Goal: Task Accomplishment & Management: Manage account settings

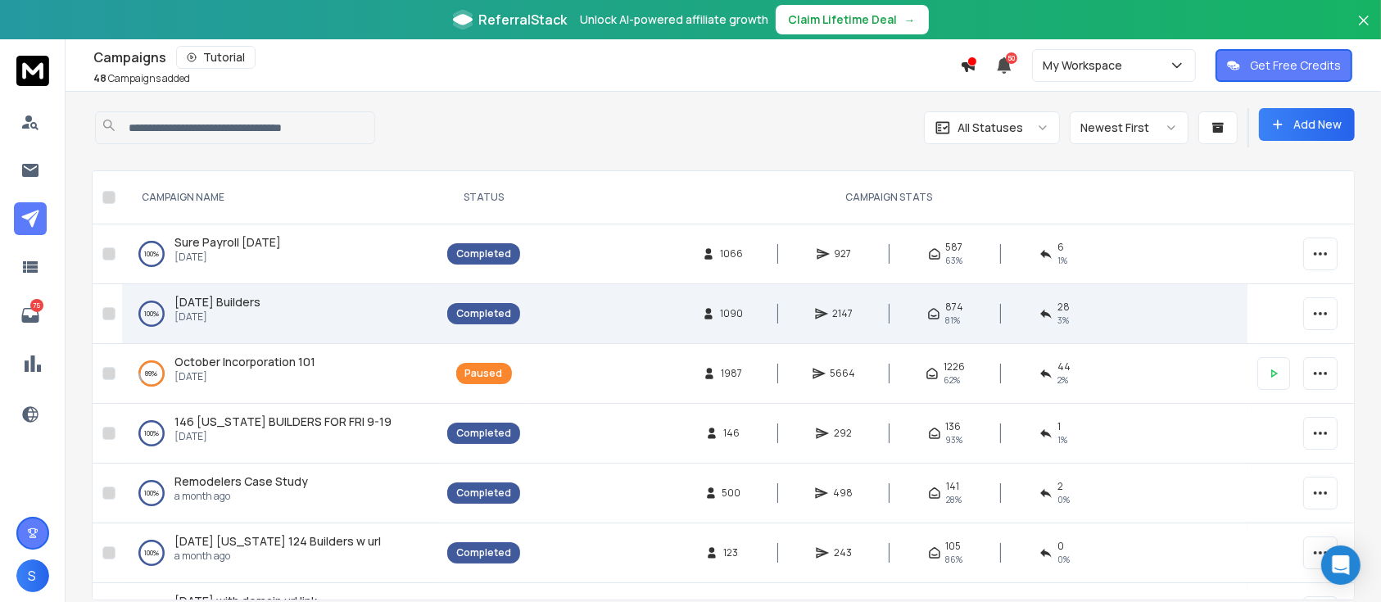
click at [227, 308] on span "[DATE] Builders" at bounding box center [217, 302] width 86 height 16
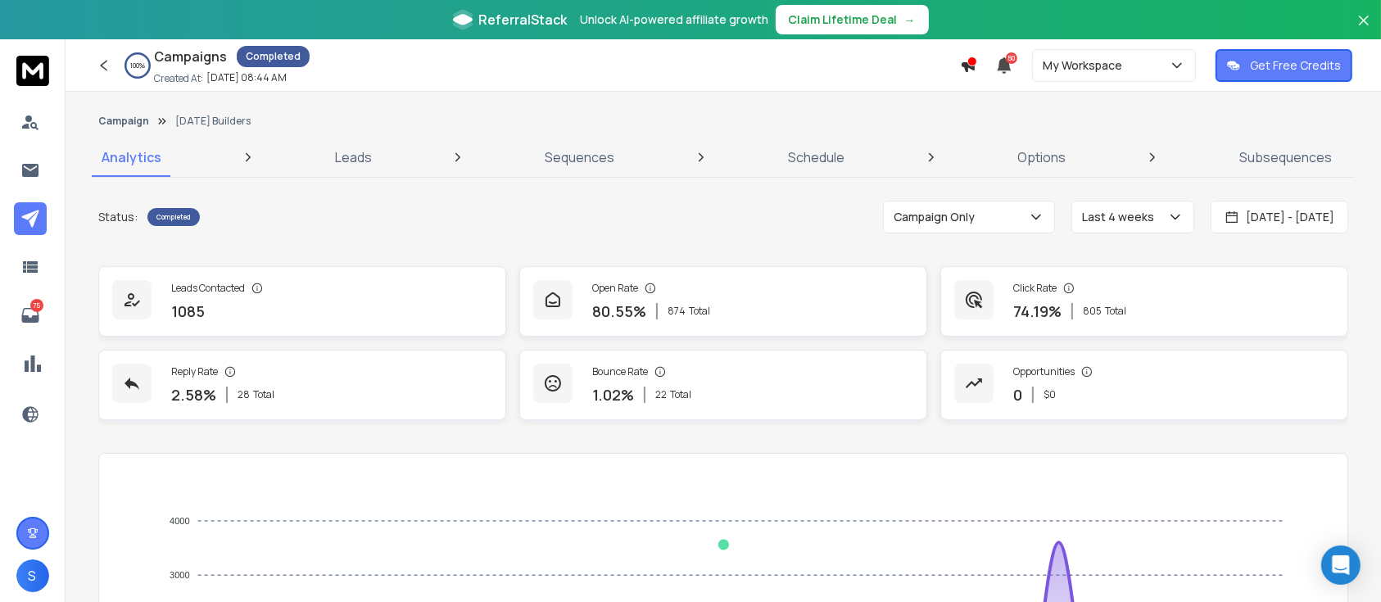
click at [236, 314] on div "1085" at bounding box center [217, 311] width 92 height 23
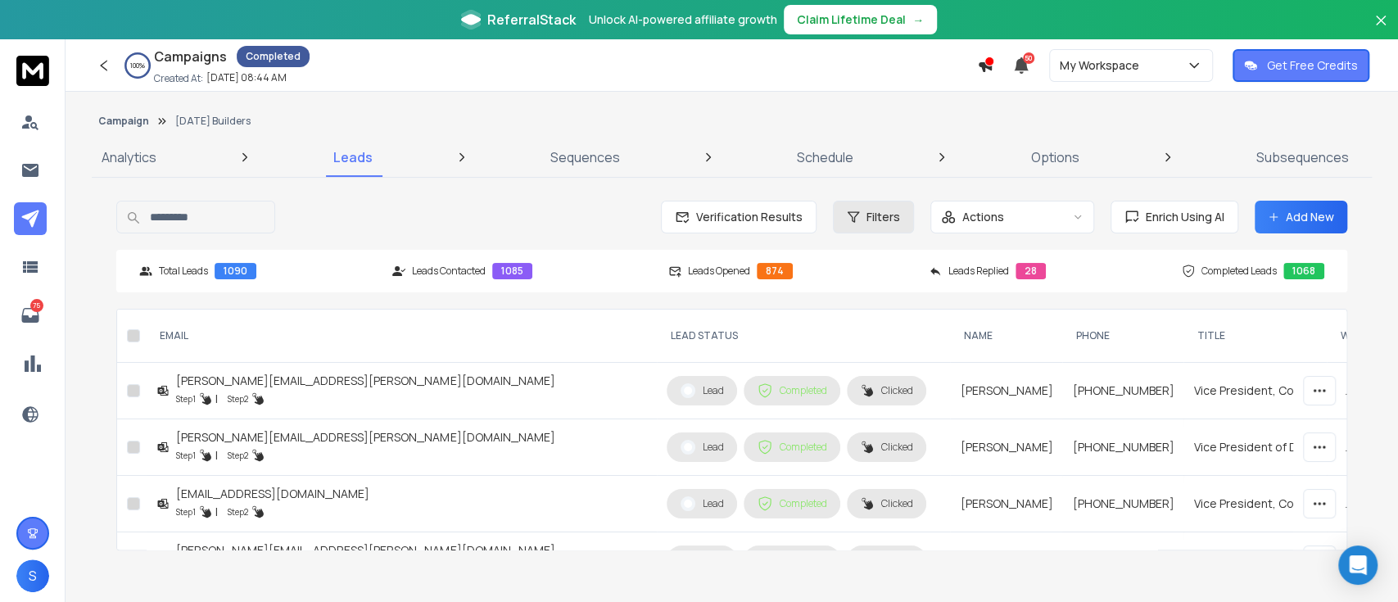
click at [868, 215] on span "Filters" at bounding box center [883, 217] width 34 height 16
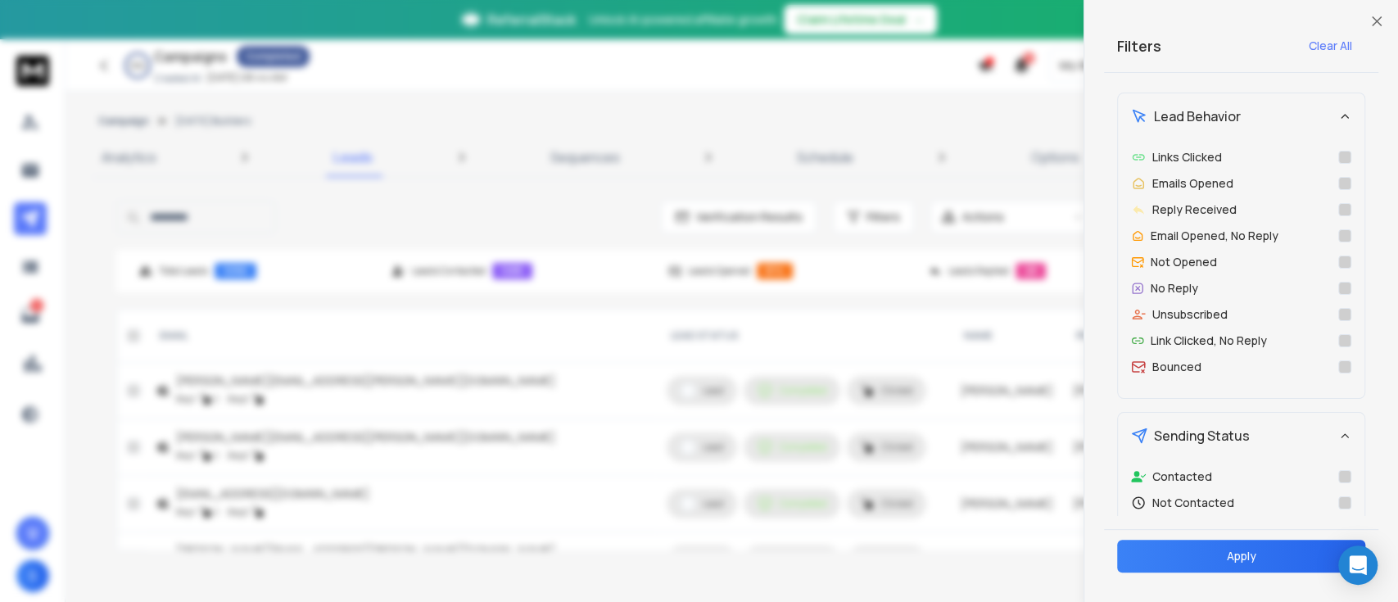
click at [1178, 365] on p "Bounced" at bounding box center [1176, 367] width 49 height 16
click at [1338, 365] on button "Bounced" at bounding box center [1344, 366] width 13 height 13
click at [1174, 548] on button "Apply" at bounding box center [1241, 556] width 248 height 33
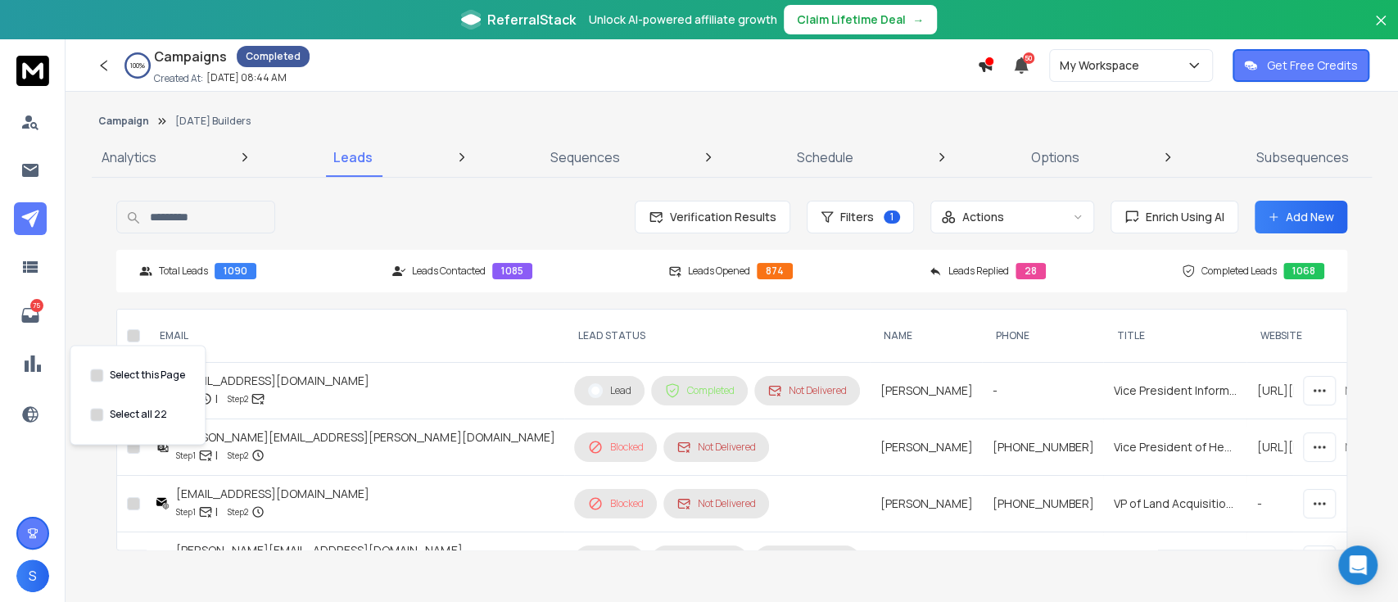
click at [98, 416] on button "Select this Page" at bounding box center [96, 414] width 13 height 13
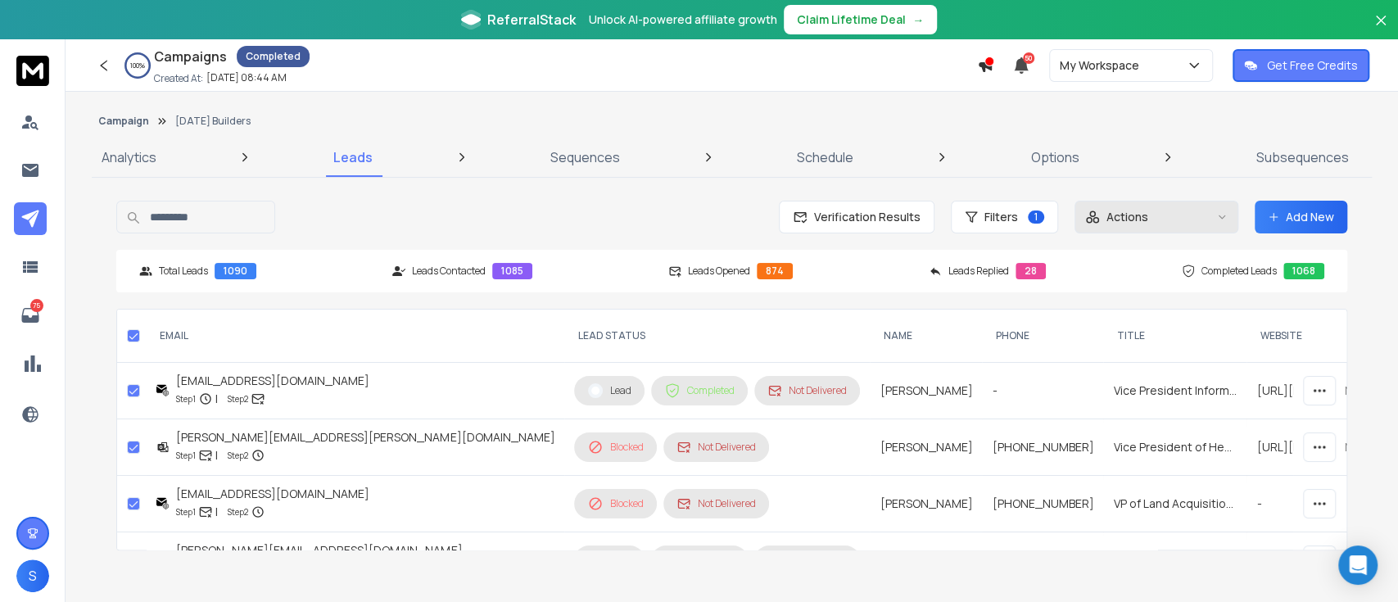
click at [1122, 223] on p "Actions" at bounding box center [1127, 217] width 42 height 16
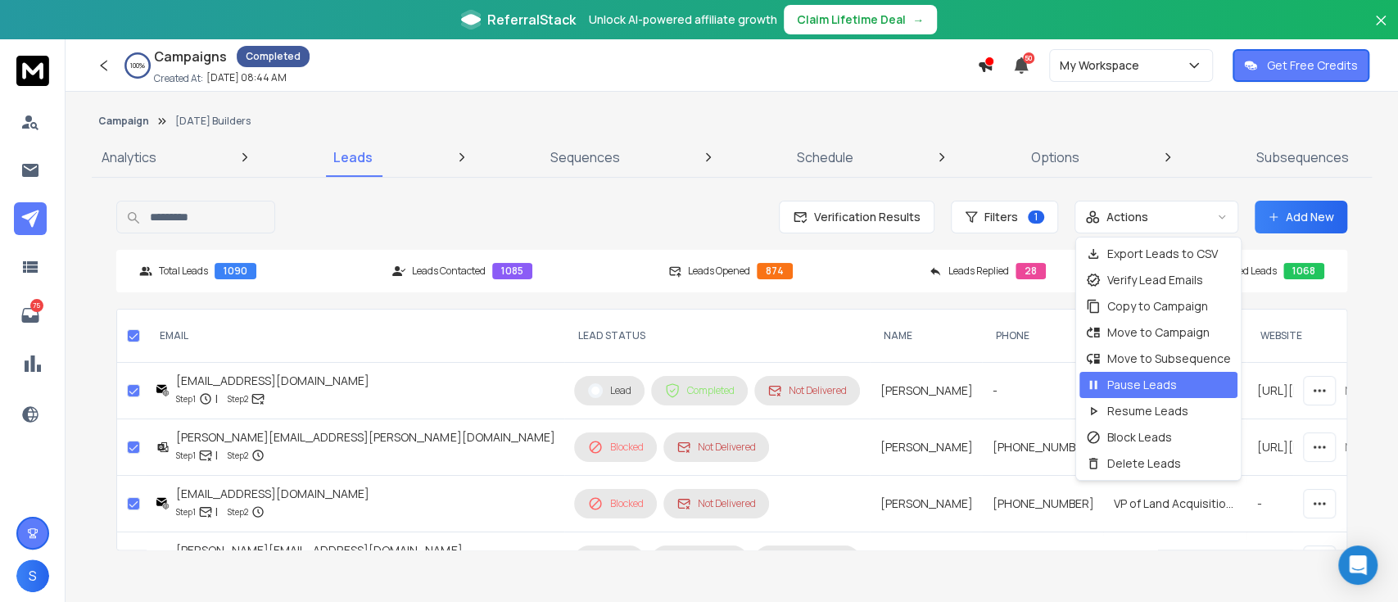
click at [490, 118] on div "Campaign [DATE] Builders" at bounding box center [731, 121] width 1267 height 13
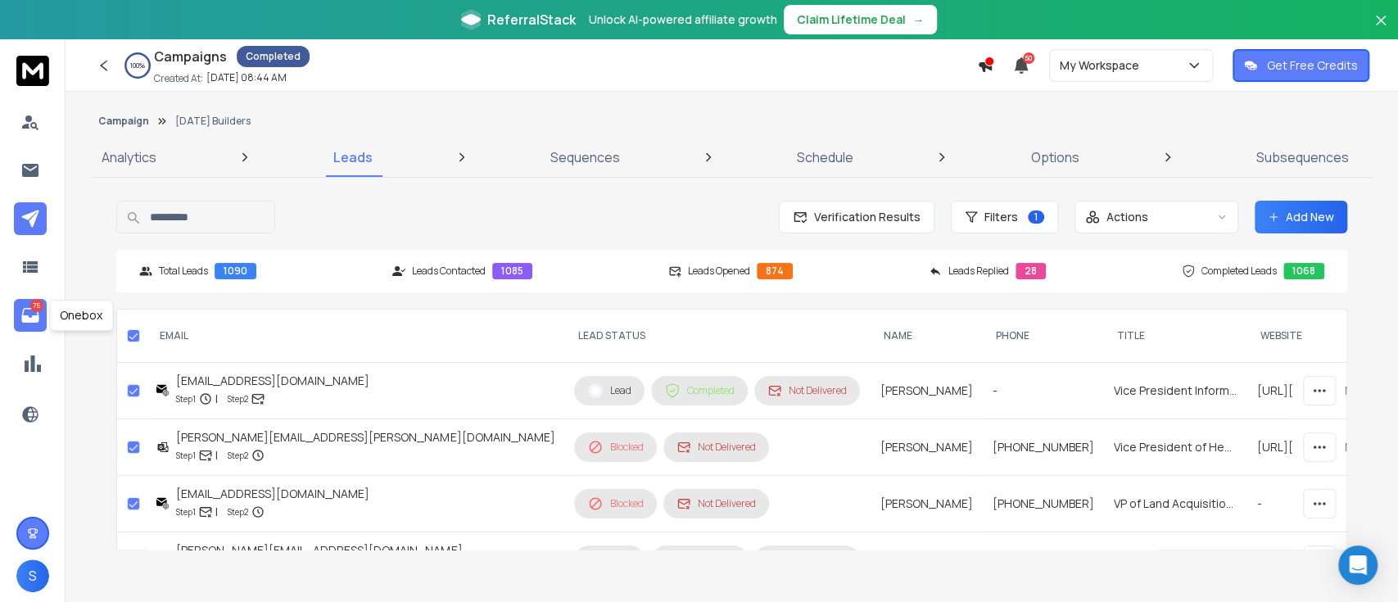
click at [33, 304] on p "75" at bounding box center [36, 305] width 13 height 13
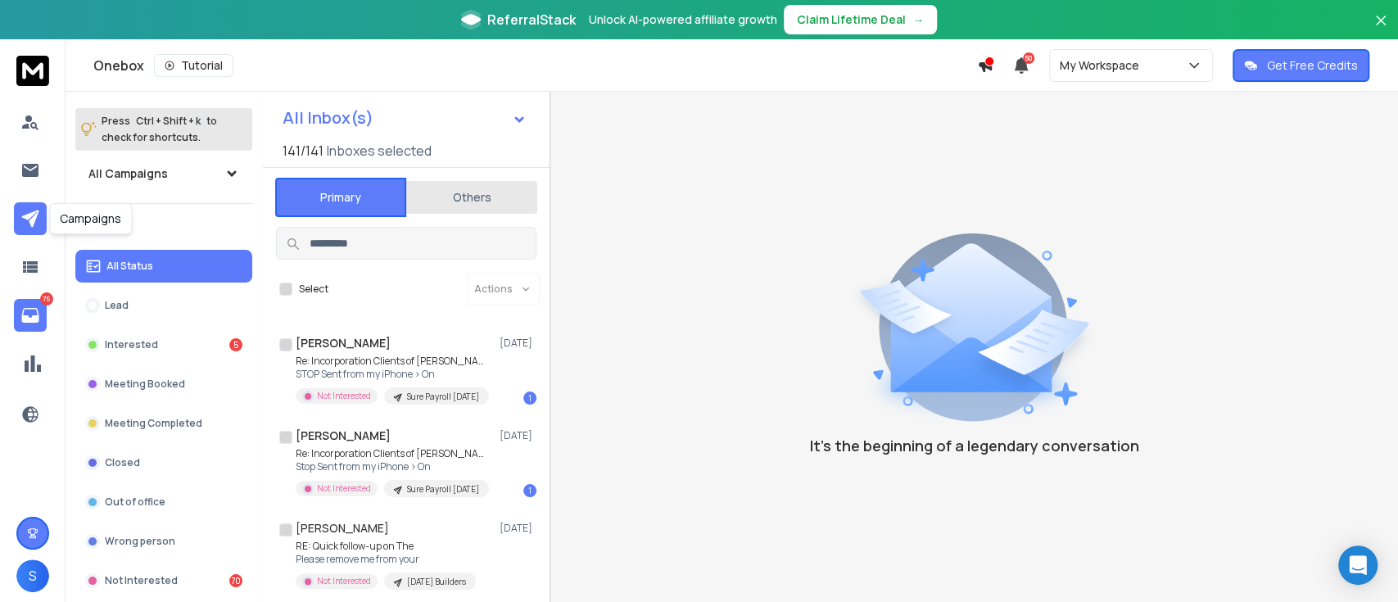
click at [32, 219] on icon at bounding box center [29, 218] width 17 height 17
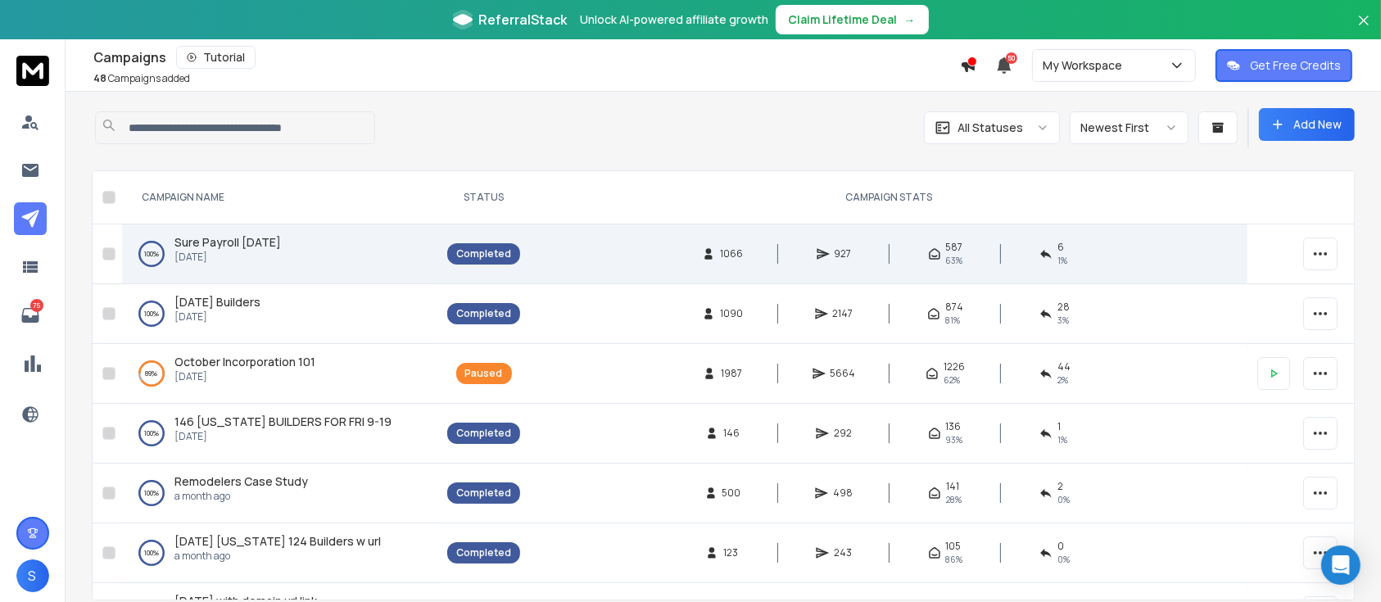
click at [242, 251] on p "[DATE]" at bounding box center [227, 257] width 106 height 13
